Goal: Communication & Community: Answer question/provide support

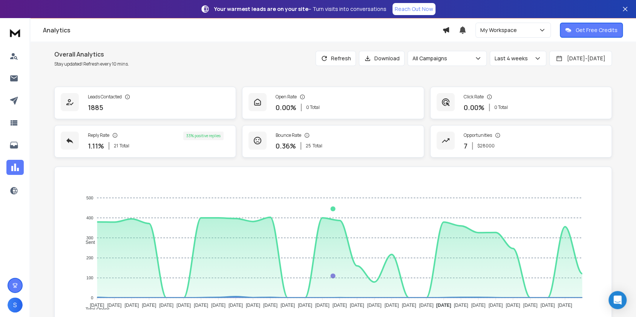
click at [219, 67] on div "Overall Analytics Stay updated! Refresh every 10 mins. Refresh Download All Cam…" at bounding box center [332, 61] width 557 height 22
click at [15, 145] on icon at bounding box center [14, 145] width 8 height 7
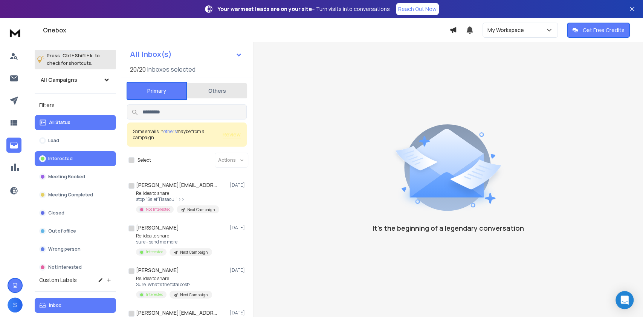
click at [79, 160] on button "Interested" at bounding box center [75, 158] width 81 height 15
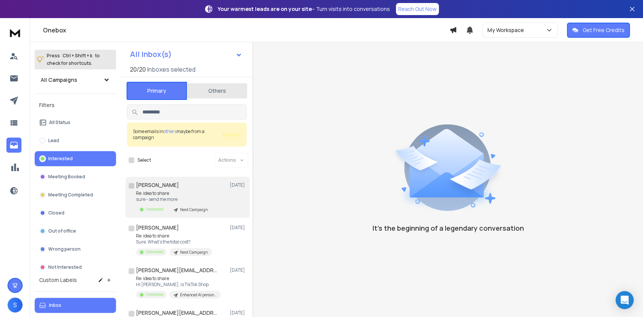
click at [197, 180] on div "[PERSON_NAME] [DATE] Re: idea to share sure - send me more Interested Next Camp…" at bounding box center [188, 197] width 124 height 41
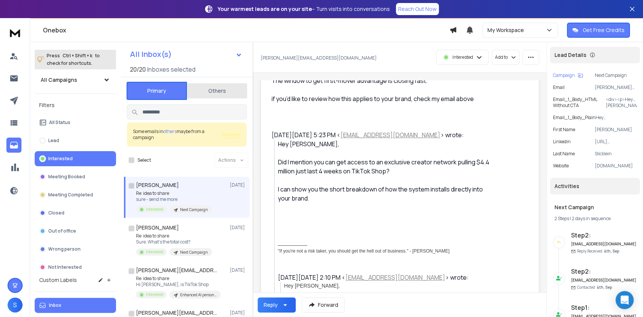
scroll to position [14, 0]
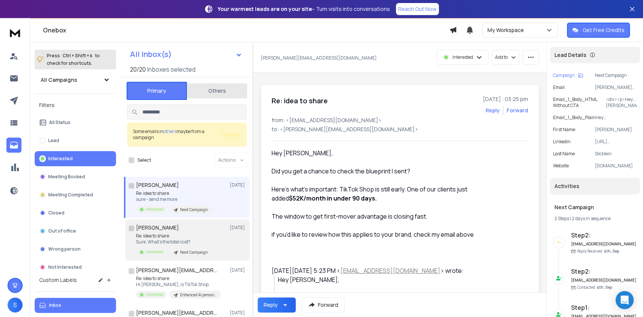
click at [191, 230] on div "[PERSON_NAME] [DATE]" at bounding box center [191, 228] width 111 height 8
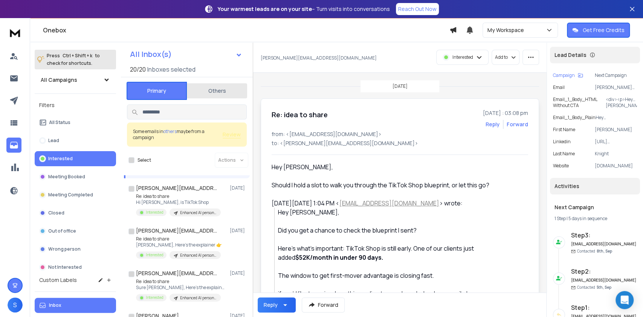
scroll to position [83, 0]
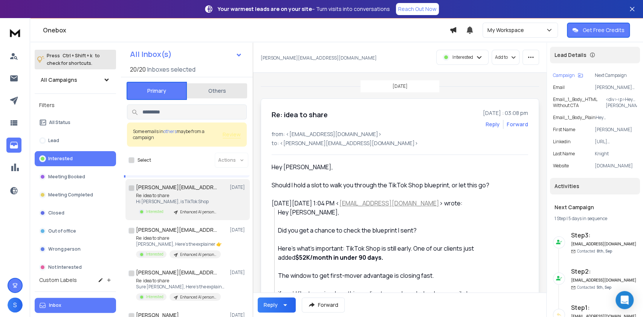
click at [211, 194] on p "Re: idea to share" at bounding box center [178, 196] width 85 height 6
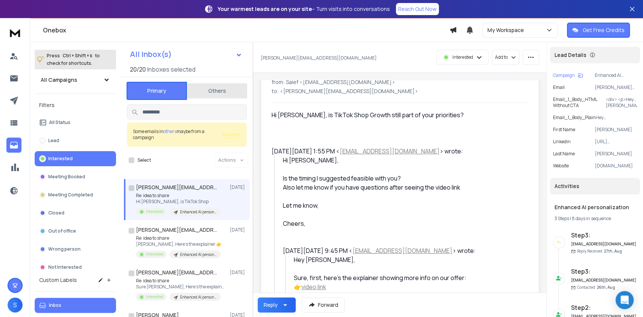
scroll to position [52, 0]
click at [289, 304] on icon "button" at bounding box center [285, 304] width 9 height 9
click at [281, 282] on p "Reply All" at bounding box center [281, 286] width 21 height 8
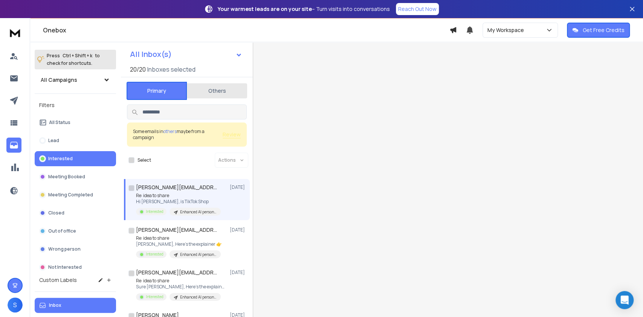
scroll to position [0, 0]
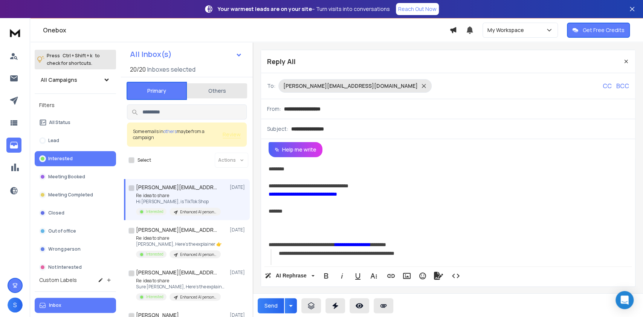
click at [272, 302] on button "Send" at bounding box center [271, 305] width 26 height 15
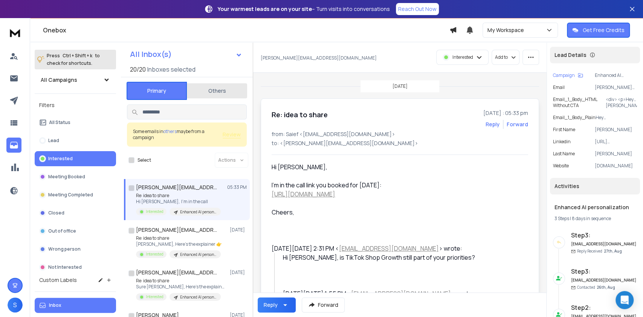
click at [66, 161] on p "Interested" at bounding box center [60, 159] width 24 height 6
click at [194, 192] on div "[PERSON_NAME][EMAIL_ADDRESS][DOMAIN_NAME] 05:33 PM Re: idea to share Hi [PERSON…" at bounding box center [191, 200] width 111 height 32
click at [386, 186] on div "I'm in the call link you booked for [DATE]:" at bounding box center [382, 185] width 220 height 9
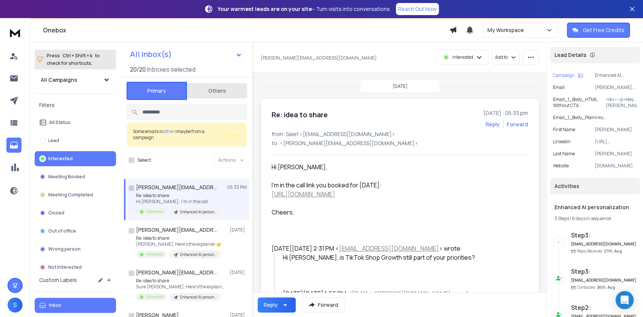
click at [399, 197] on div "[URL][DOMAIN_NAME]" at bounding box center [382, 194] width 220 height 9
click at [419, 218] on div at bounding box center [382, 221] width 220 height 9
click at [380, 220] on div at bounding box center [382, 221] width 220 height 9
